Goal: Task Accomplishment & Management: Manage account settings

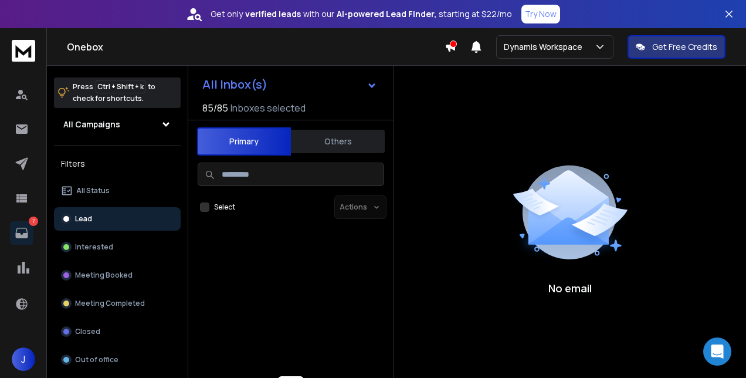
click at [110, 221] on button "Lead" at bounding box center [117, 218] width 127 height 23
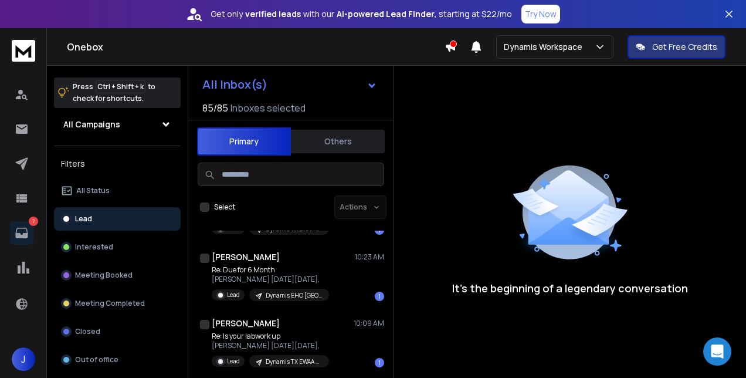
scroll to position [110, 0]
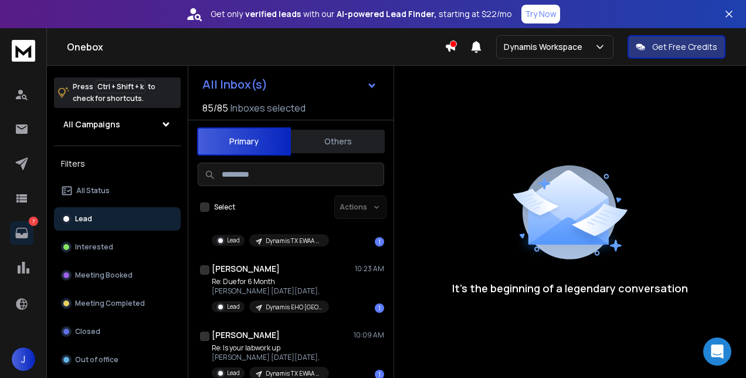
click at [303, 321] on div "Philly Phill 11:16 AM Re: Did [PERSON_NAME] help [PERSON_NAME] Sent from my iPh…" at bounding box center [290, 371] width 205 height 280
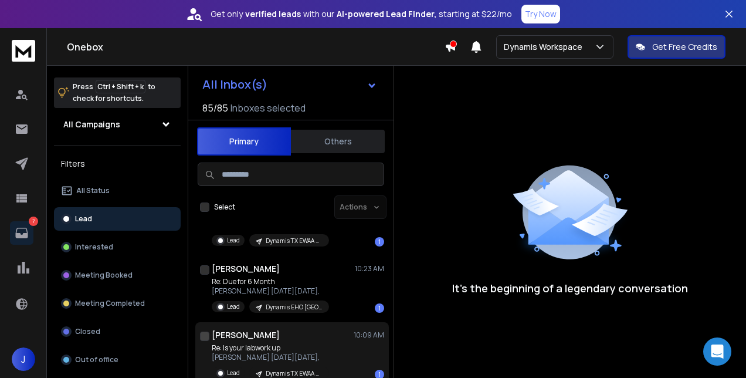
click at [302, 340] on div "[PERSON_NAME] 10:09 AM" at bounding box center [298, 335] width 173 height 12
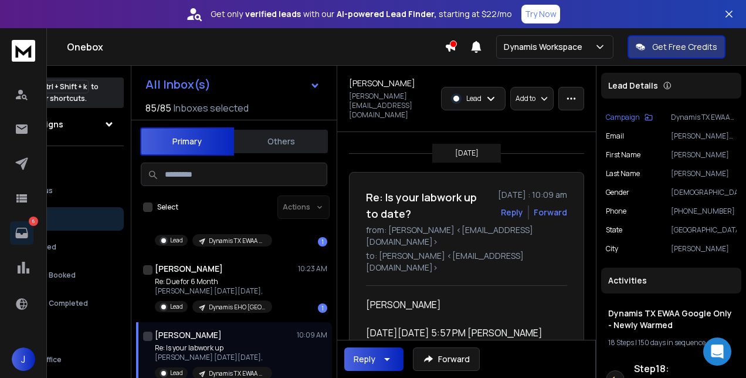
scroll to position [0, 87]
click at [671, 155] on p "[PERSON_NAME]" at bounding box center [704, 154] width 66 height 9
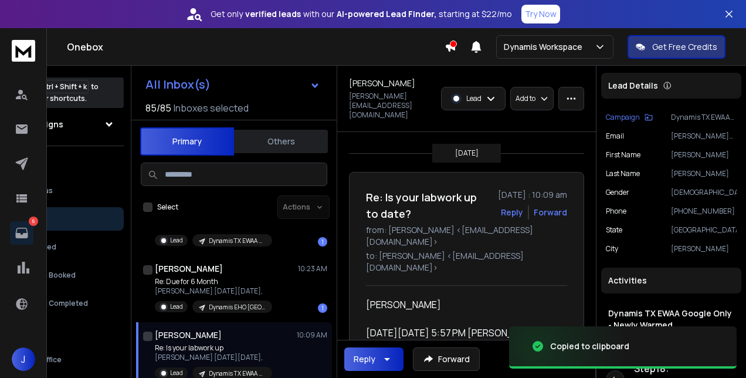
click at [671, 171] on p "[PERSON_NAME]" at bounding box center [704, 173] width 66 height 9
click at [673, 177] on p "[PERSON_NAME]" at bounding box center [704, 173] width 66 height 9
click at [682, 212] on p "[PHONE_NUMBER]" at bounding box center [704, 211] width 66 height 9
click at [471, 94] on div "Lead" at bounding box center [473, 98] width 63 height 22
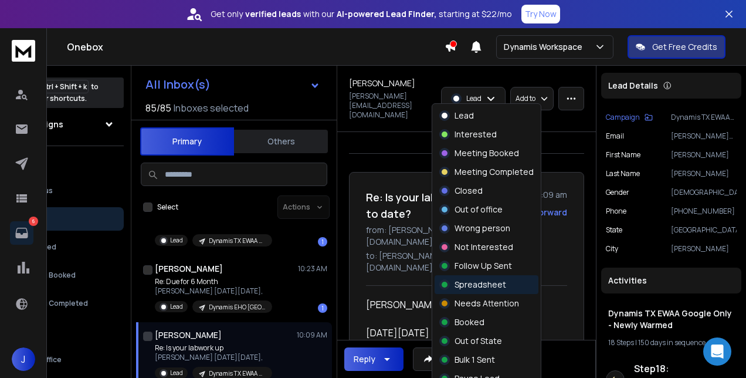
click at [495, 282] on p "Spreadsheet" at bounding box center [481, 285] width 52 height 12
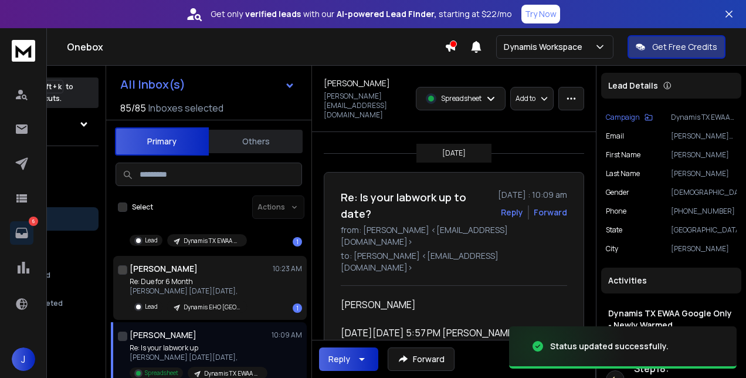
click at [256, 282] on div "Re: Due for 6 Month [PERSON_NAME] [DATE][DATE], Lead Dynamis EHO [GEOGRAPHIC_DA…" at bounding box center [216, 295] width 173 height 36
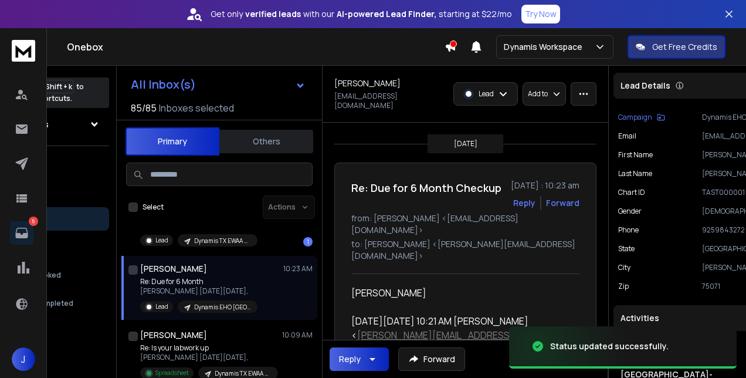
scroll to position [0, 141]
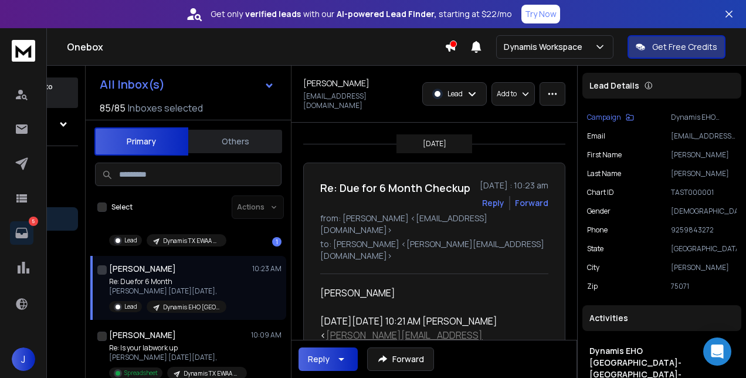
click at [674, 173] on p "[PERSON_NAME]" at bounding box center [704, 173] width 66 height 9
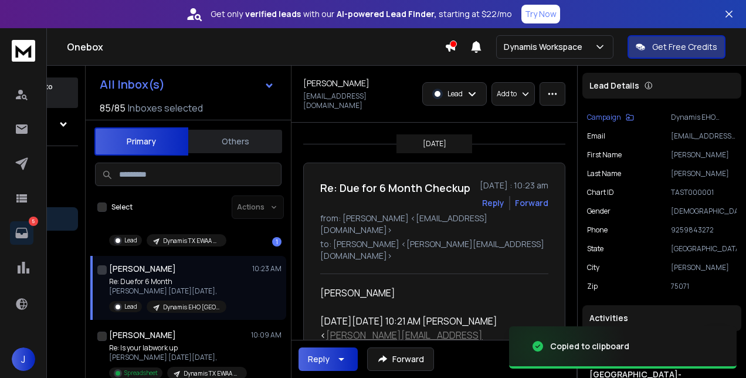
click at [671, 157] on p "[PERSON_NAME]" at bounding box center [704, 154] width 66 height 9
click at [688, 229] on p "9259843272" at bounding box center [704, 229] width 66 height 9
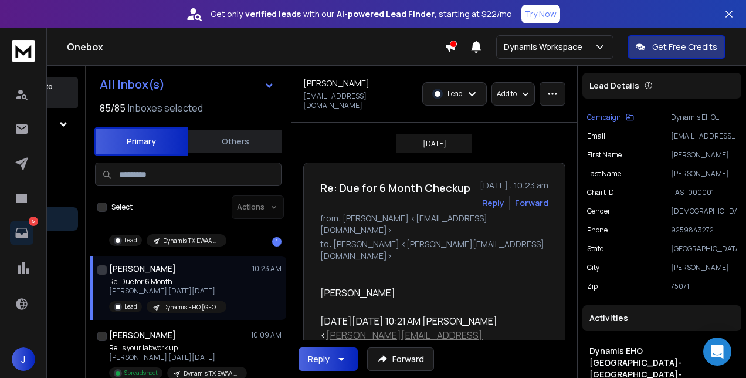
click at [466, 94] on div "Lead" at bounding box center [454, 94] width 63 height 22
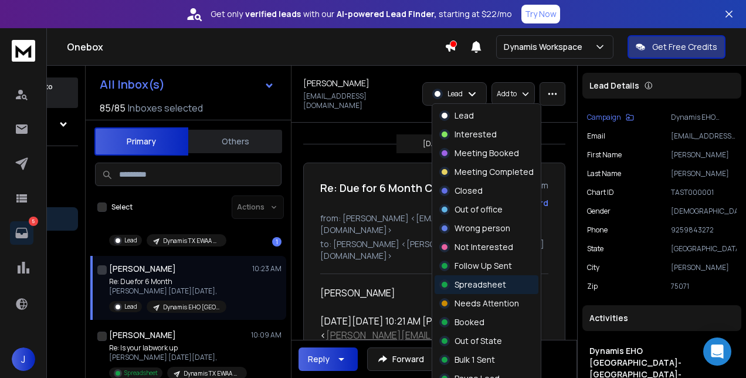
click at [498, 286] on p "Spreadsheet" at bounding box center [481, 285] width 52 height 12
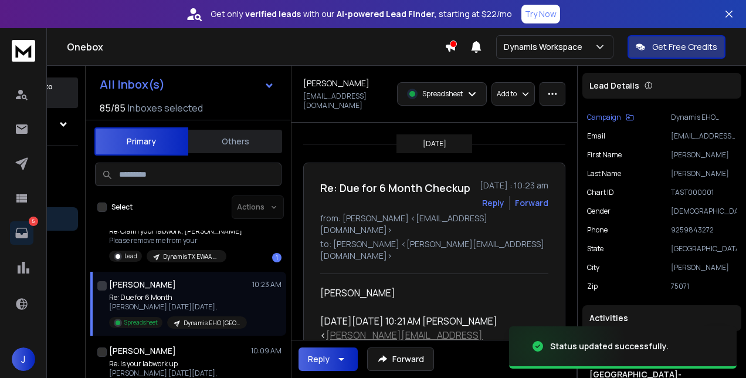
scroll to position [51, 0]
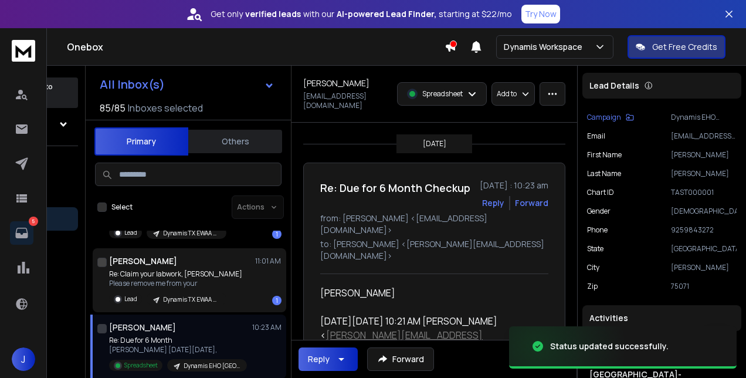
click at [196, 275] on div "Re: Claim your labwork, [PERSON_NAME] Please remove me from your Lead Dynamis T…" at bounding box center [195, 287] width 173 height 36
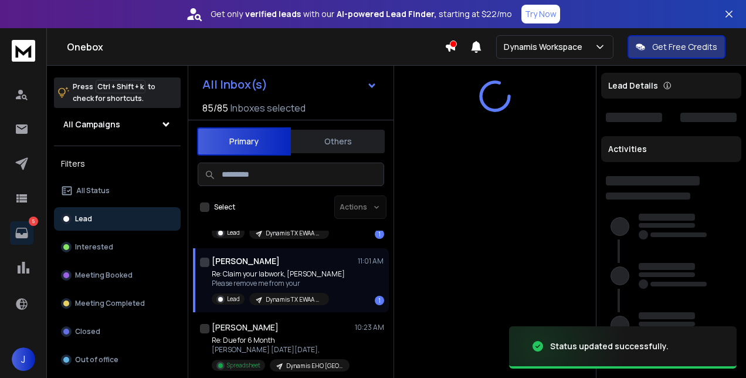
scroll to position [0, 0]
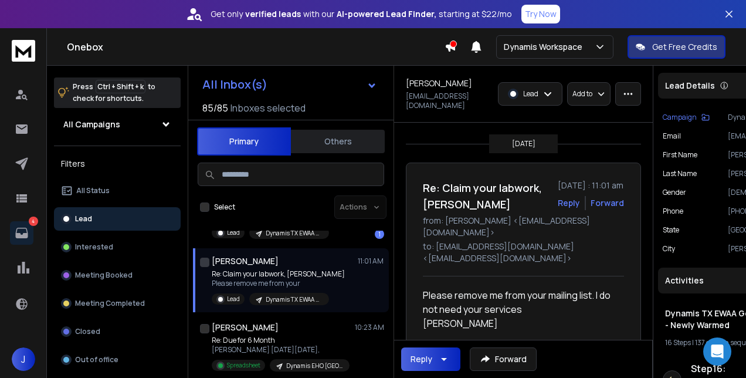
click at [633, 93] on icon "button" at bounding box center [628, 94] width 9 height 2
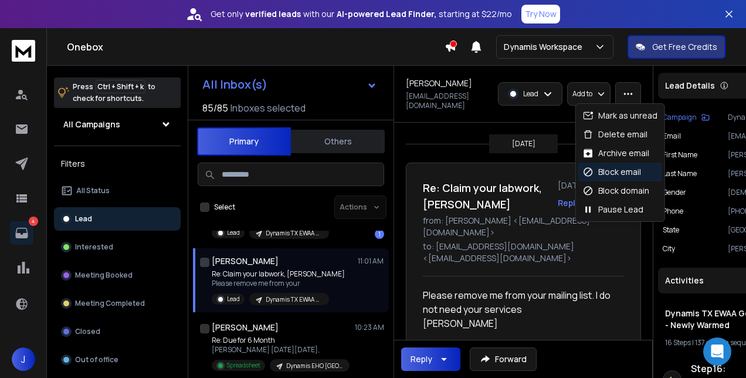
click at [641, 171] on div "Block email" at bounding box center [621, 172] width 84 height 19
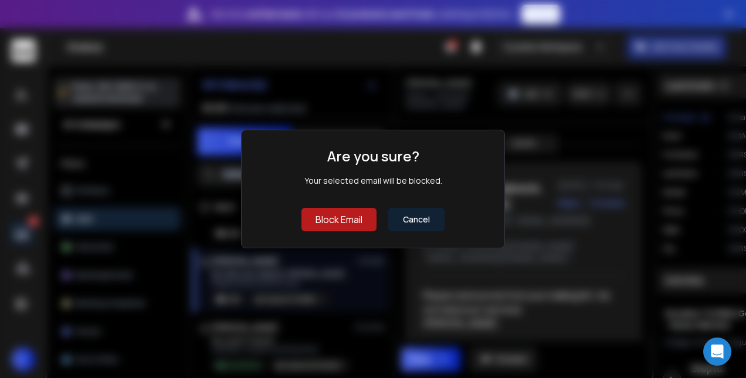
click at [339, 217] on button "Block Email" at bounding box center [339, 219] width 75 height 23
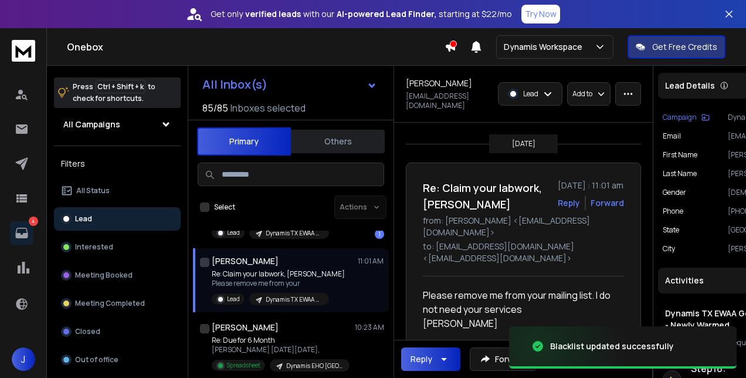
click at [634, 93] on icon "button" at bounding box center [628, 94] width 11 height 11
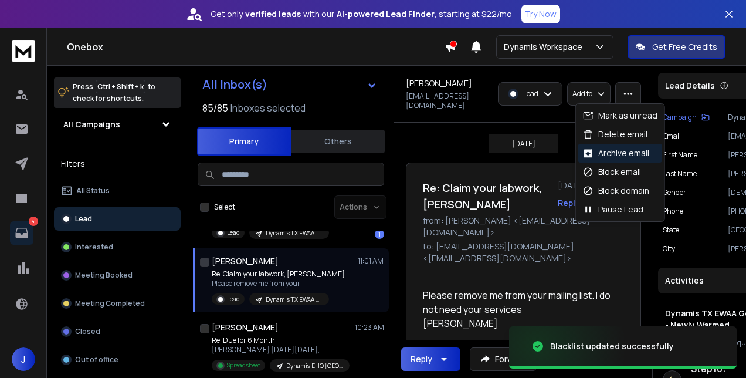
click at [639, 155] on div "Archive email" at bounding box center [616, 153] width 66 height 12
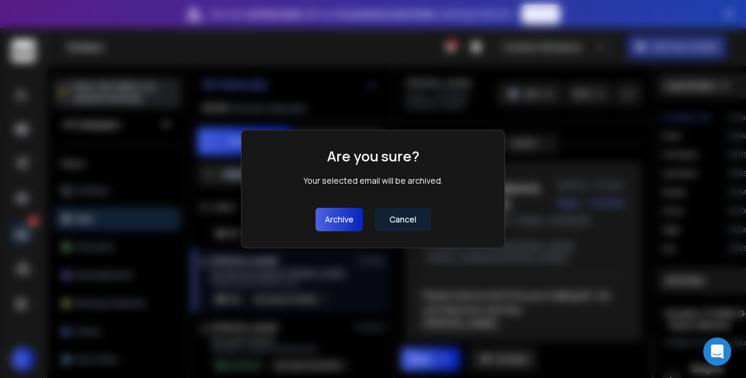
drag, startPoint x: 350, startPoint y: 222, endPoint x: 347, endPoint y: 214, distance: 8.7
click at [349, 222] on p "archive" at bounding box center [339, 220] width 29 height 12
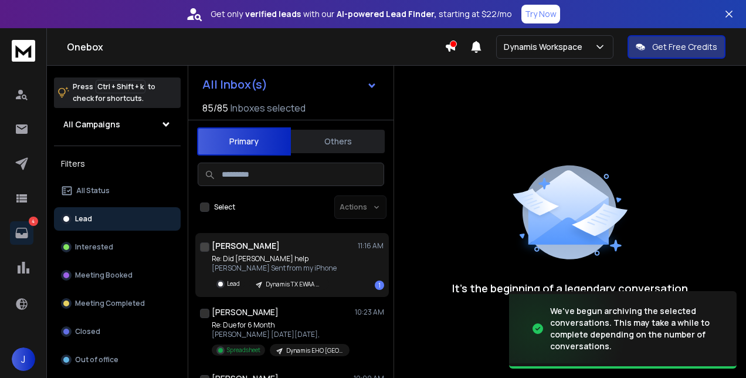
click at [325, 256] on p "Re: Did [PERSON_NAME] help" at bounding box center [274, 258] width 125 height 9
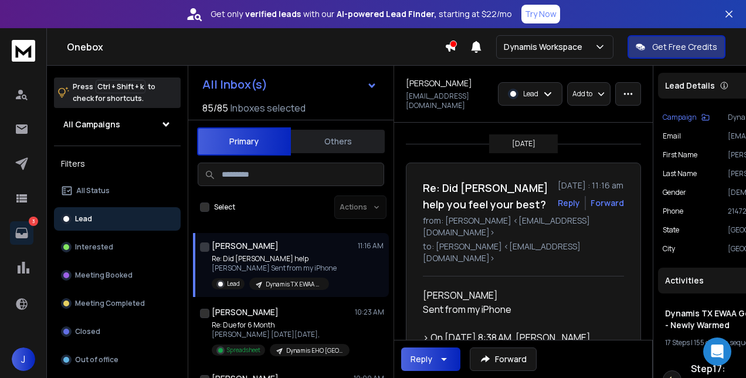
scroll to position [0, 81]
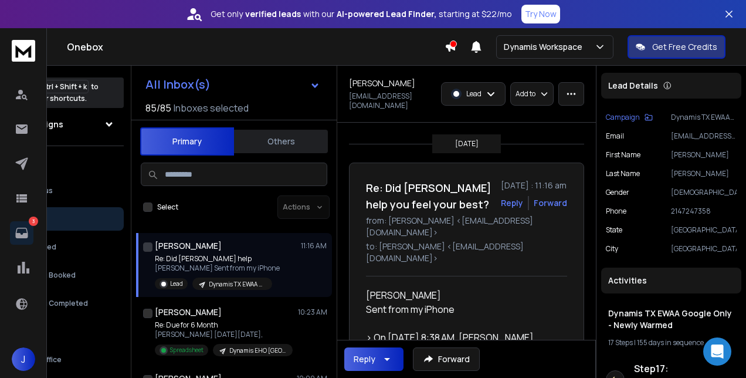
click at [671, 152] on p "[PERSON_NAME]" at bounding box center [704, 154] width 66 height 9
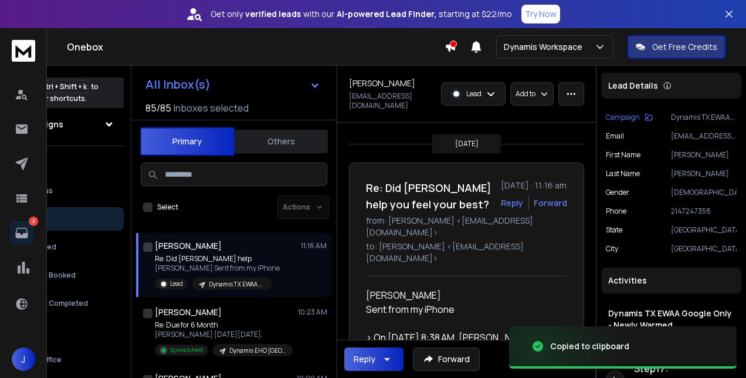
click at [674, 176] on p "[PERSON_NAME]" at bounding box center [704, 173] width 66 height 9
click at [688, 213] on p "2147247358" at bounding box center [704, 211] width 66 height 9
